Goal: Find contact information: Find contact information

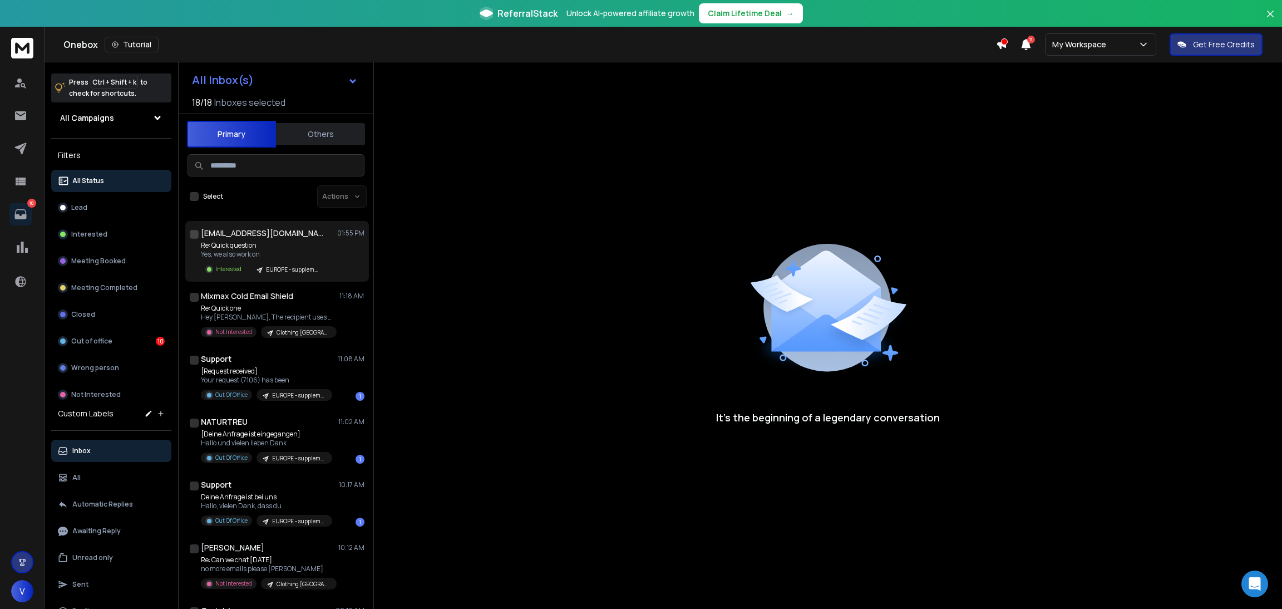
click at [305, 240] on div "support@galventa.com 01:55 PM Re: Quick question Yes, we also work on Intereste…" at bounding box center [283, 251] width 164 height 47
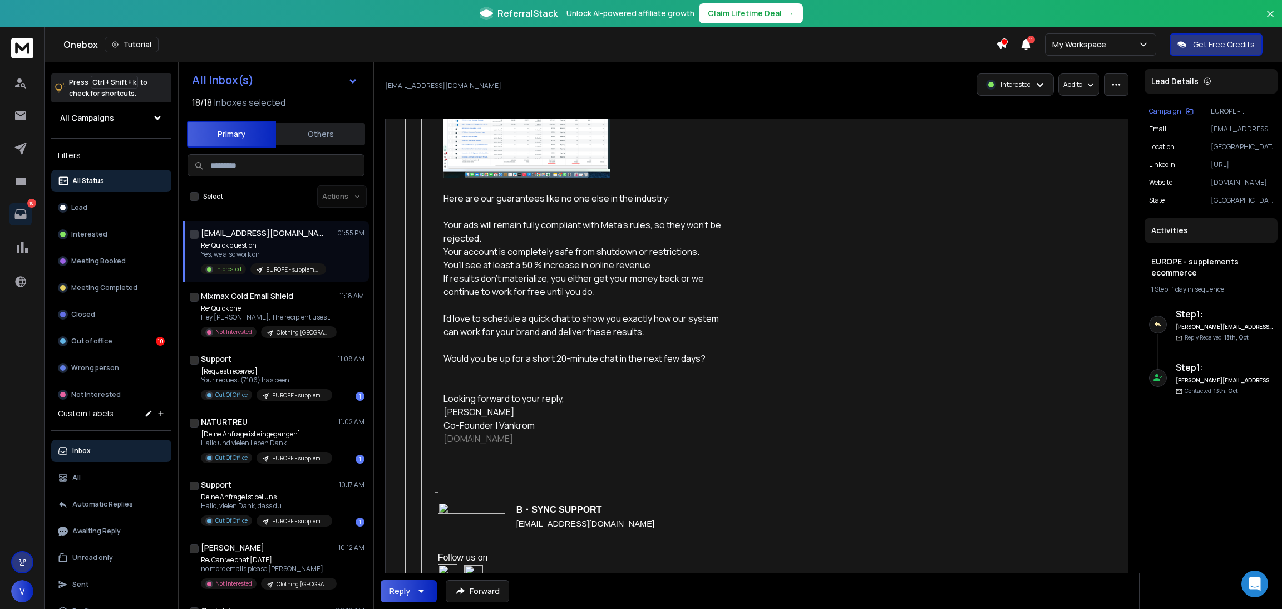
scroll to position [700, 0]
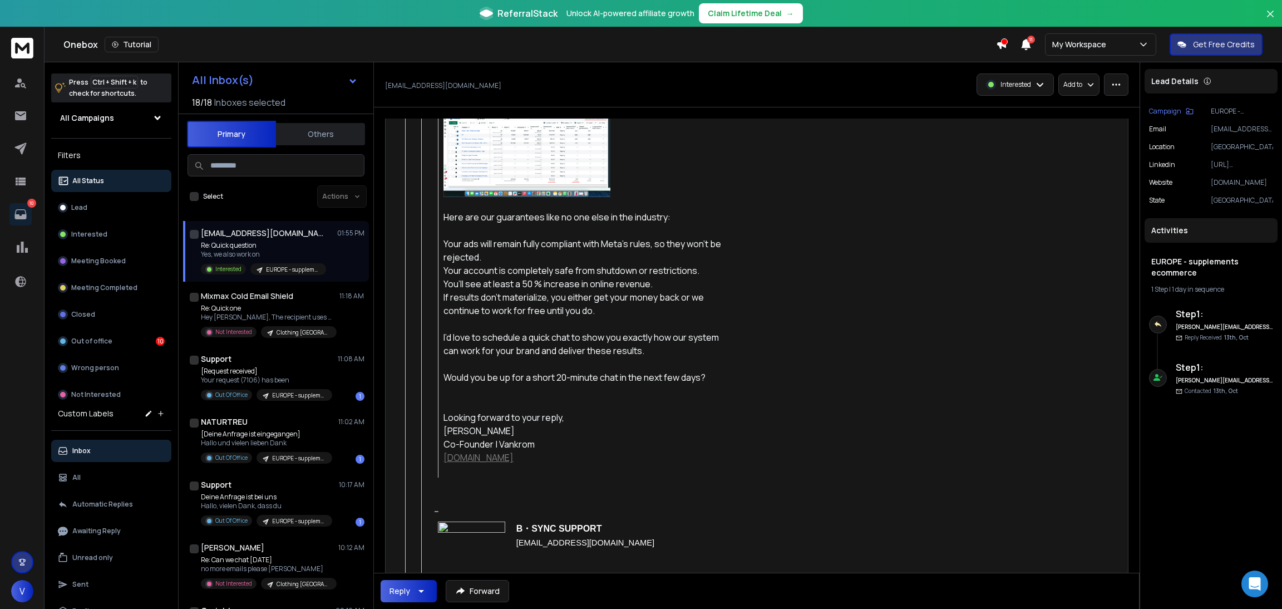
click at [506, 411] on div "Looking forward to your reply, Wayne Kirov Co-Founder | Vankrom vankrom-marketi…" at bounding box center [584, 437] width 283 height 53
drag, startPoint x: 506, startPoint y: 402, endPoint x: 555, endPoint y: 427, distance: 54.2
click at [555, 427] on div "Looking forward to your reply, Wayne Kirov Co-Founder | Vankrom vankrom-marketi…" at bounding box center [584, 437] width 283 height 53
click at [620, 424] on div "Wayne Kirov" at bounding box center [584, 430] width 283 height 13
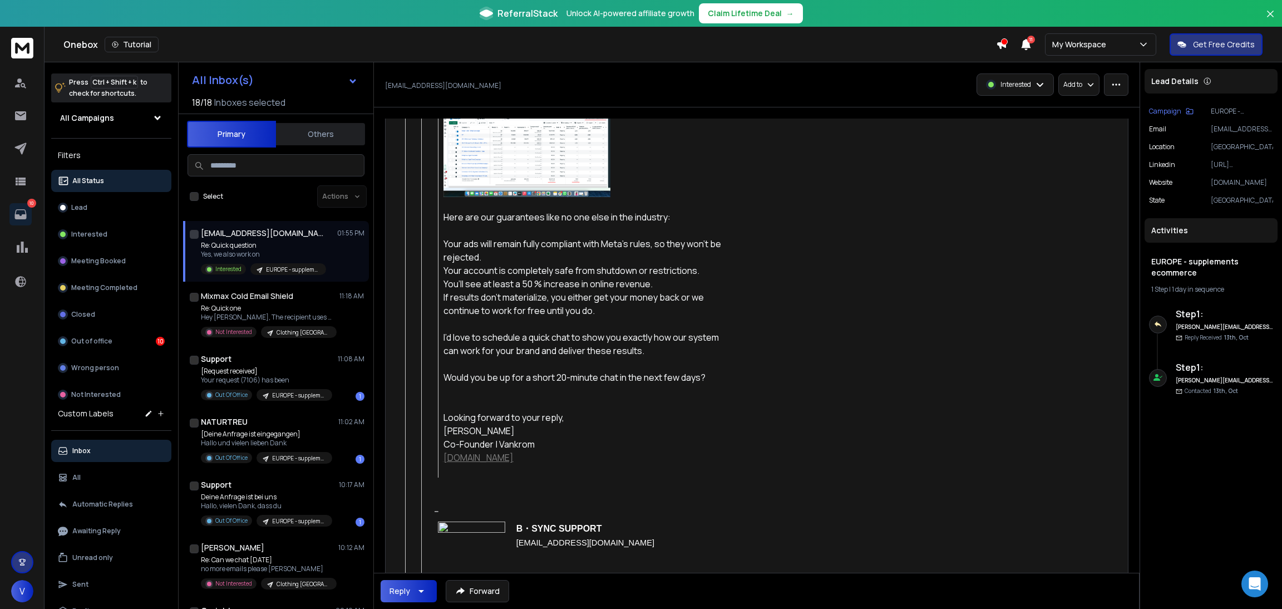
click at [558, 523] on span "B・SYNC SUPPORT" at bounding box center [559, 527] width 86 height 9
click at [606, 535] on div "support@b-sync.life" at bounding box center [619, 541] width 206 height 13
drag, startPoint x: 599, startPoint y: 524, endPoint x: 555, endPoint y: 525, distance: 44.0
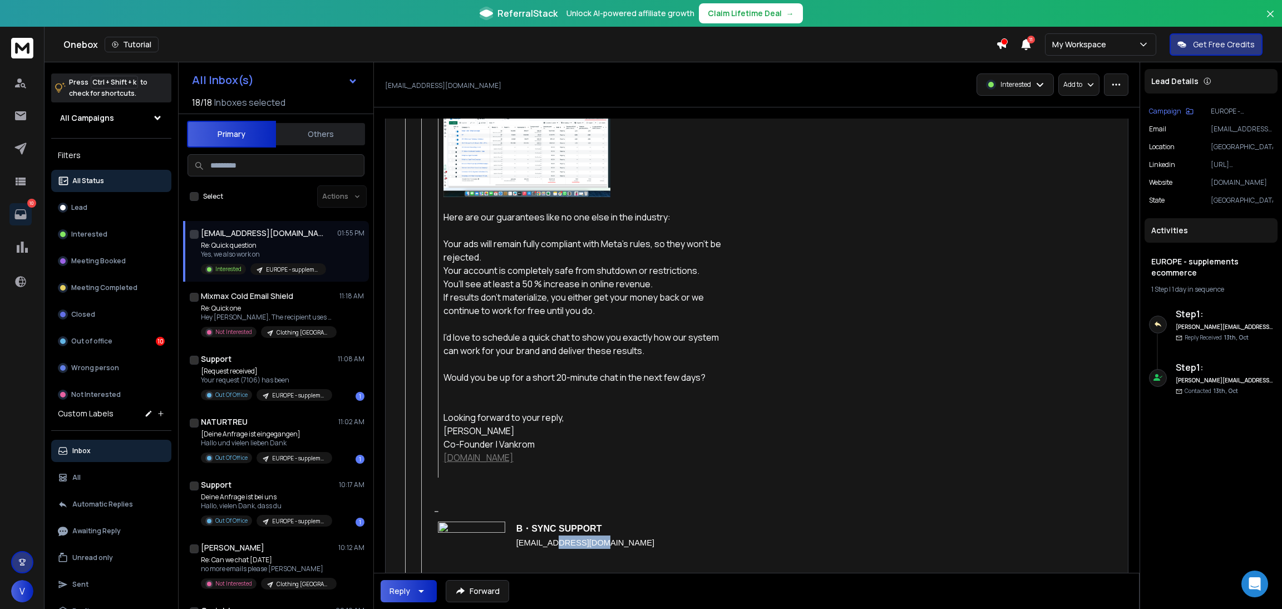
click at [555, 535] on div "support@b-sync.life" at bounding box center [619, 541] width 206 height 13
click at [572, 538] on span "support@b-sync.life" at bounding box center [585, 542] width 138 height 9
drag, startPoint x: 590, startPoint y: 524, endPoint x: 550, endPoint y: 525, distance: 40.1
click at [550, 535] on div "support@b-sync.life" at bounding box center [619, 541] width 206 height 13
copy span "b-sync.life"
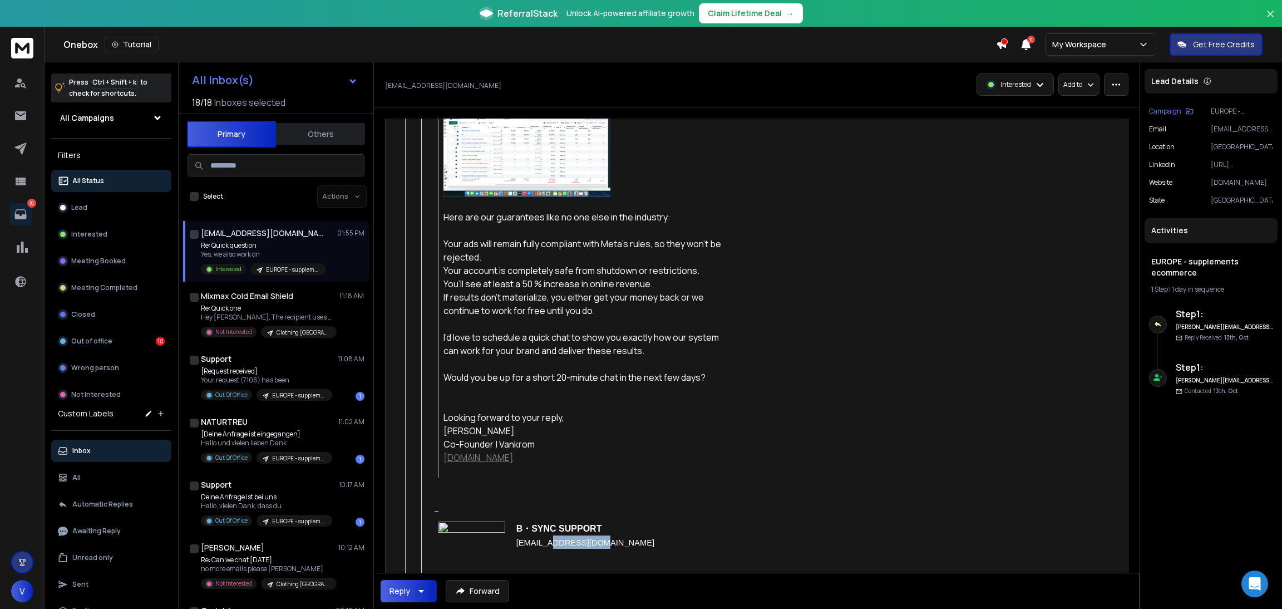
scroll to position [783, 0]
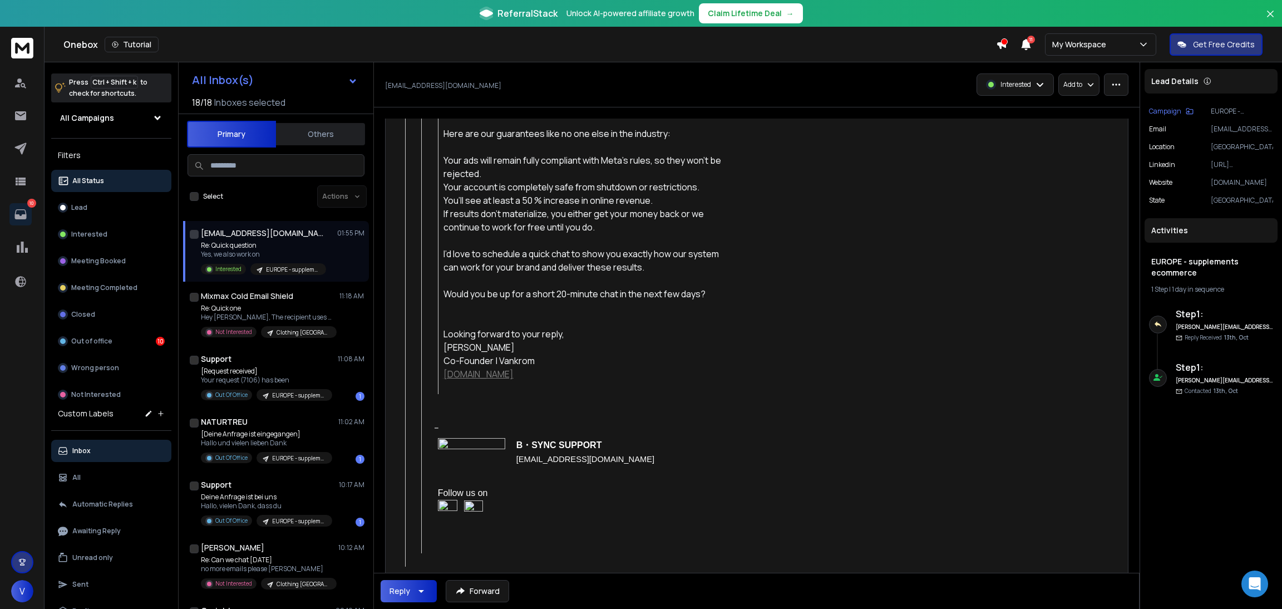
click at [526, 454] on span "support@b-sync.life" at bounding box center [585, 458] width 138 height 9
copy span
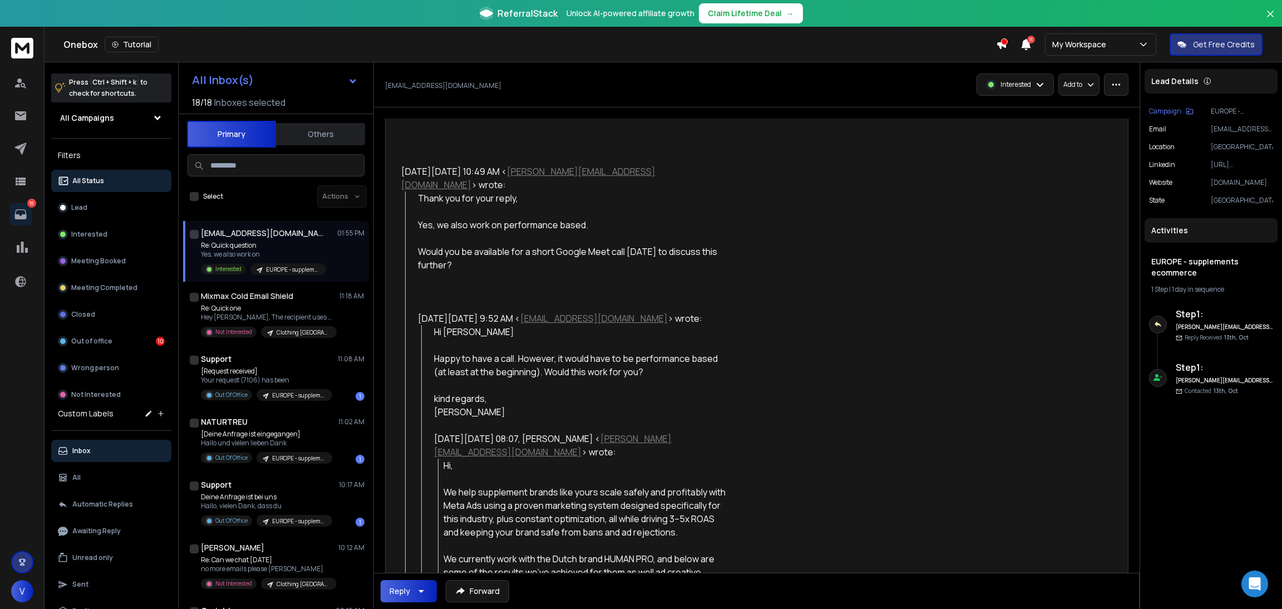
scroll to position [167, 0]
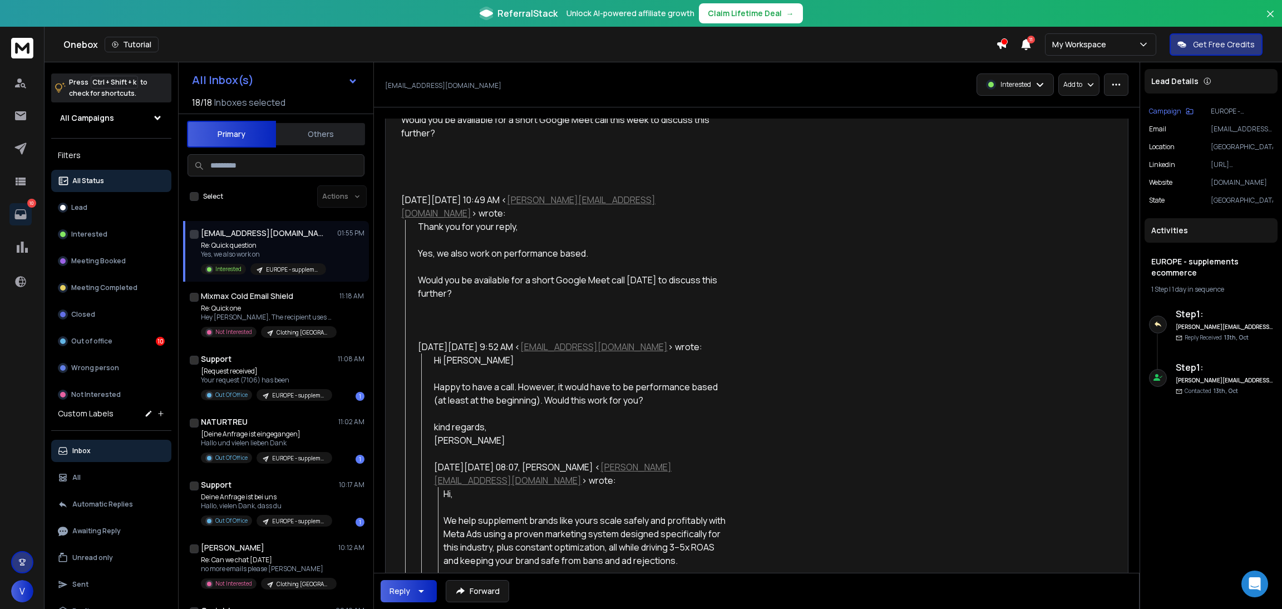
click at [439, 433] on div "Sascha" at bounding box center [580, 439] width 292 height 13
copy div "Sascha"
